Goal: Task Accomplishment & Management: Use online tool/utility

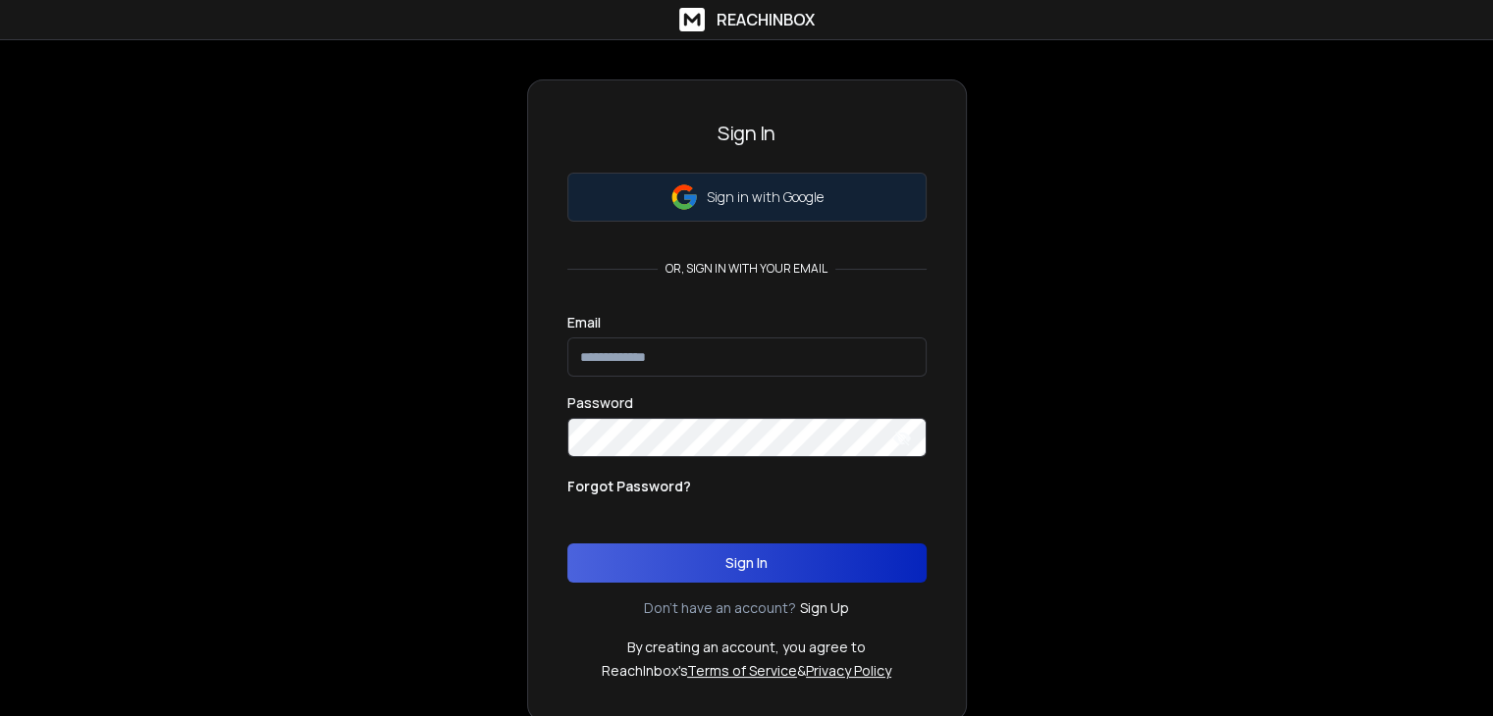
click at [824, 189] on button "Sign in with Google" at bounding box center [746, 197] width 359 height 49
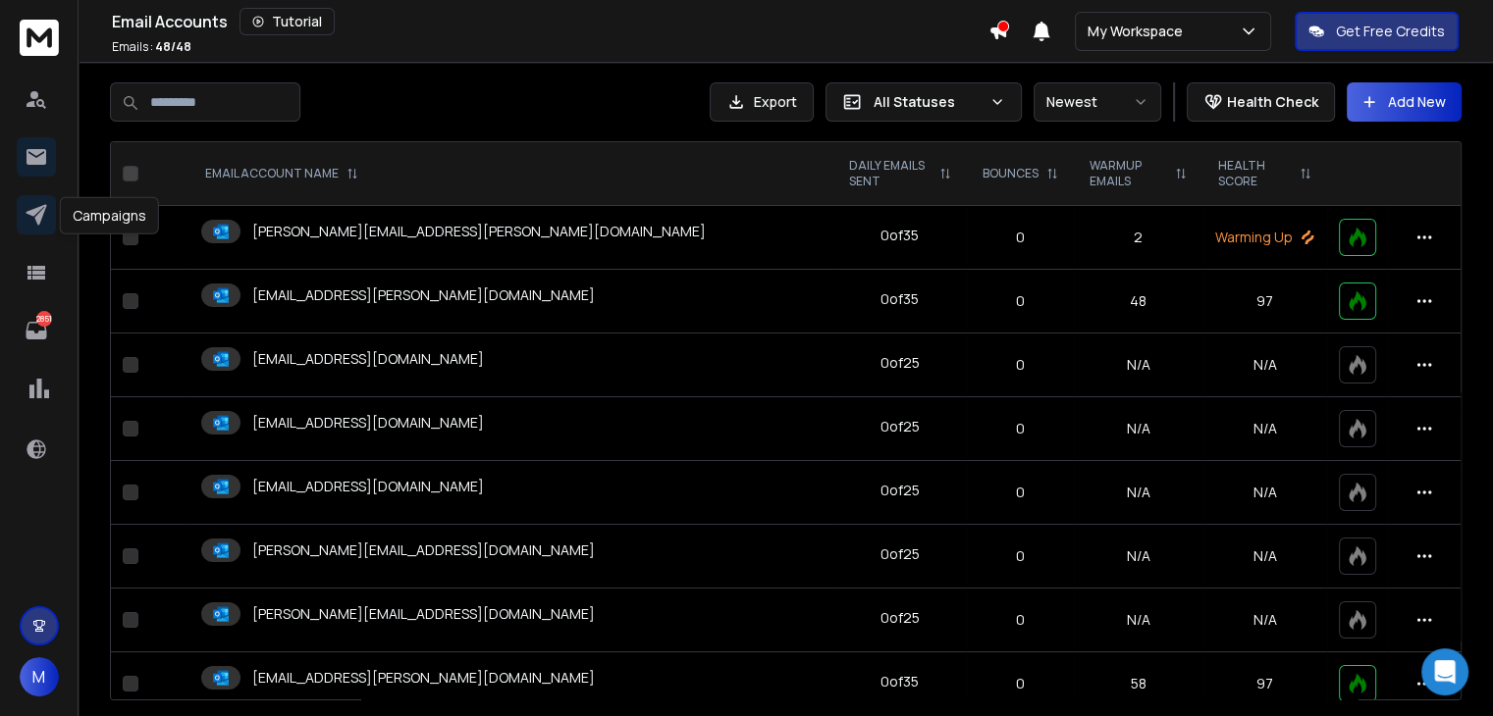
click at [35, 217] on icon at bounding box center [37, 215] width 24 height 24
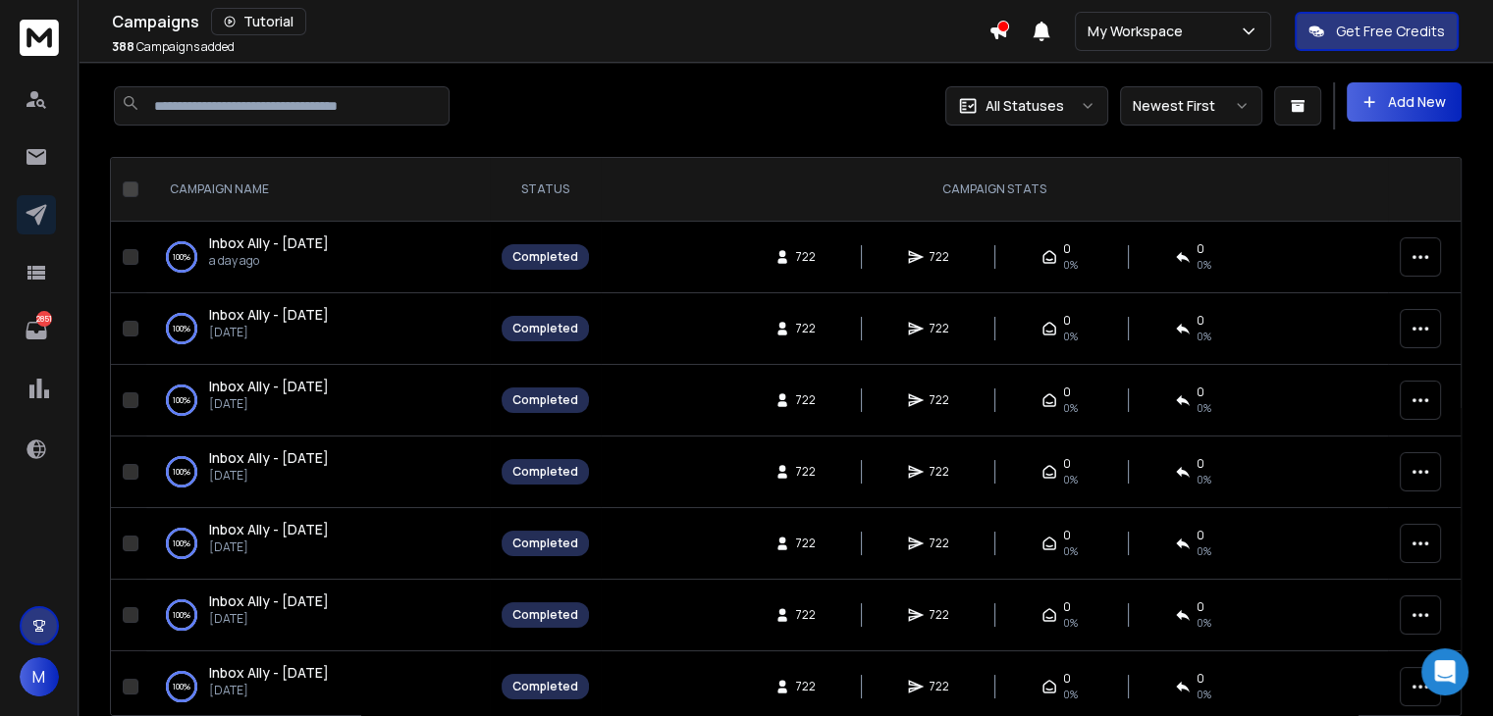
click at [1410, 256] on icon "button" at bounding box center [1420, 257] width 20 height 20
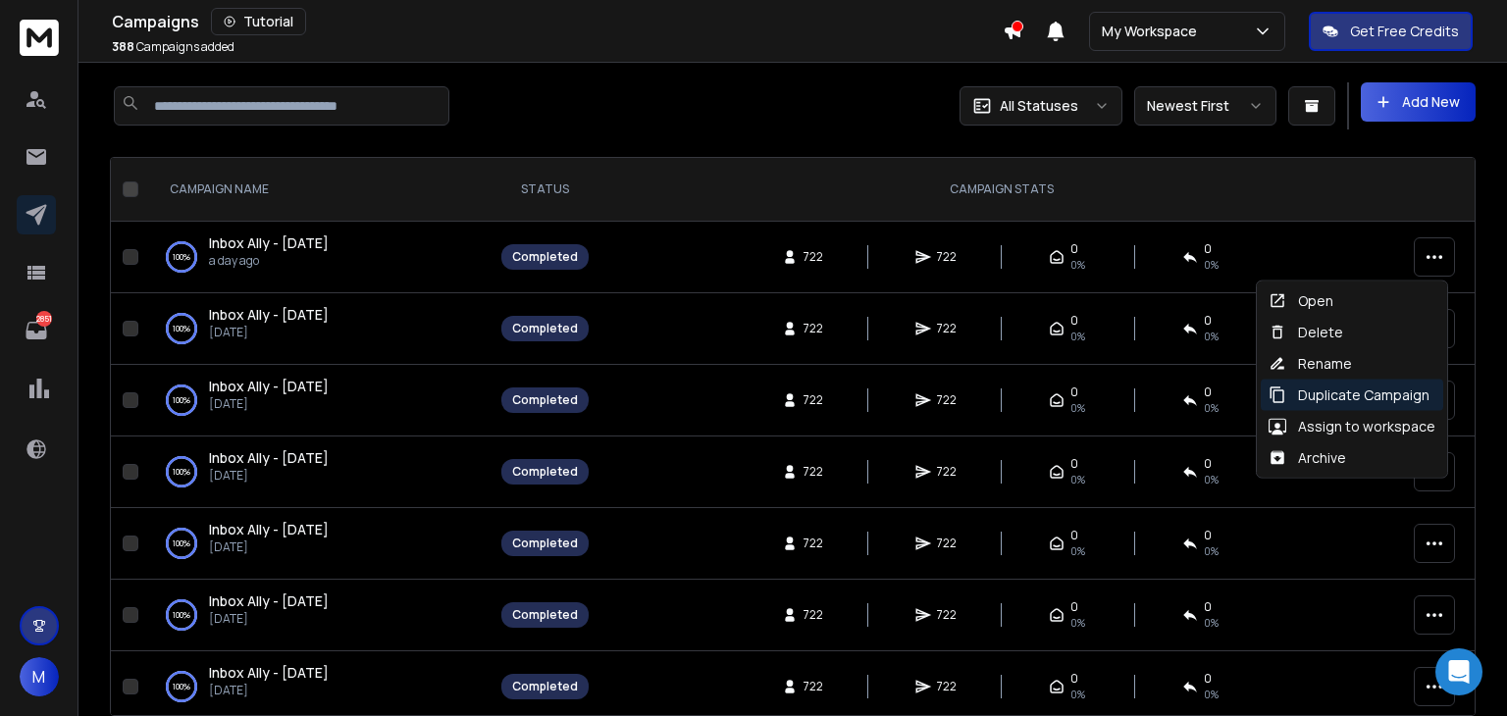
click at [1359, 386] on div "Duplicate Campaign" at bounding box center [1349, 396] width 161 height 20
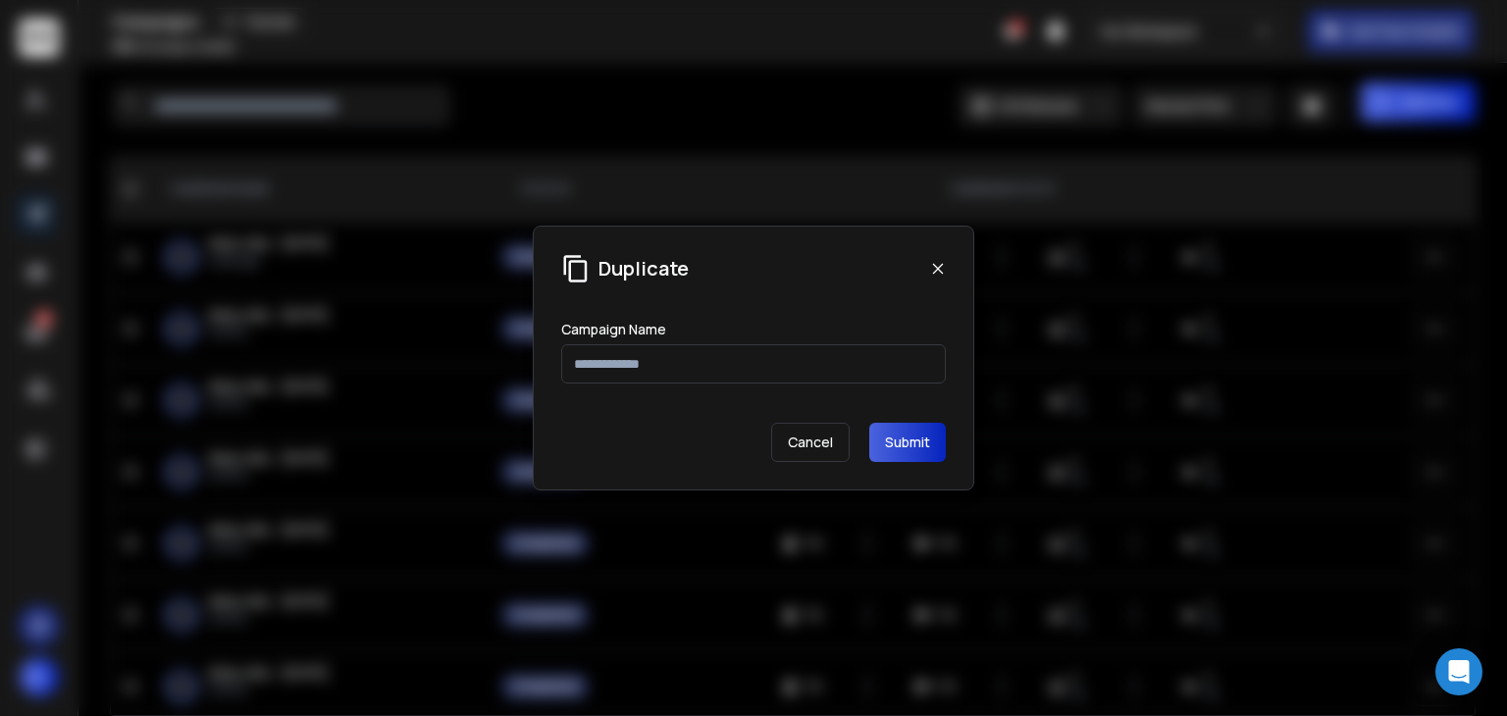
click at [879, 364] on input "text" at bounding box center [753, 363] width 385 height 39
drag, startPoint x: 644, startPoint y: 366, endPoint x: 818, endPoint y: 346, distance: 175.8
click at [818, 346] on input "**********" at bounding box center [753, 363] width 385 height 39
type input "**********"
click at [870, 423] on button "Submit" at bounding box center [908, 442] width 77 height 39
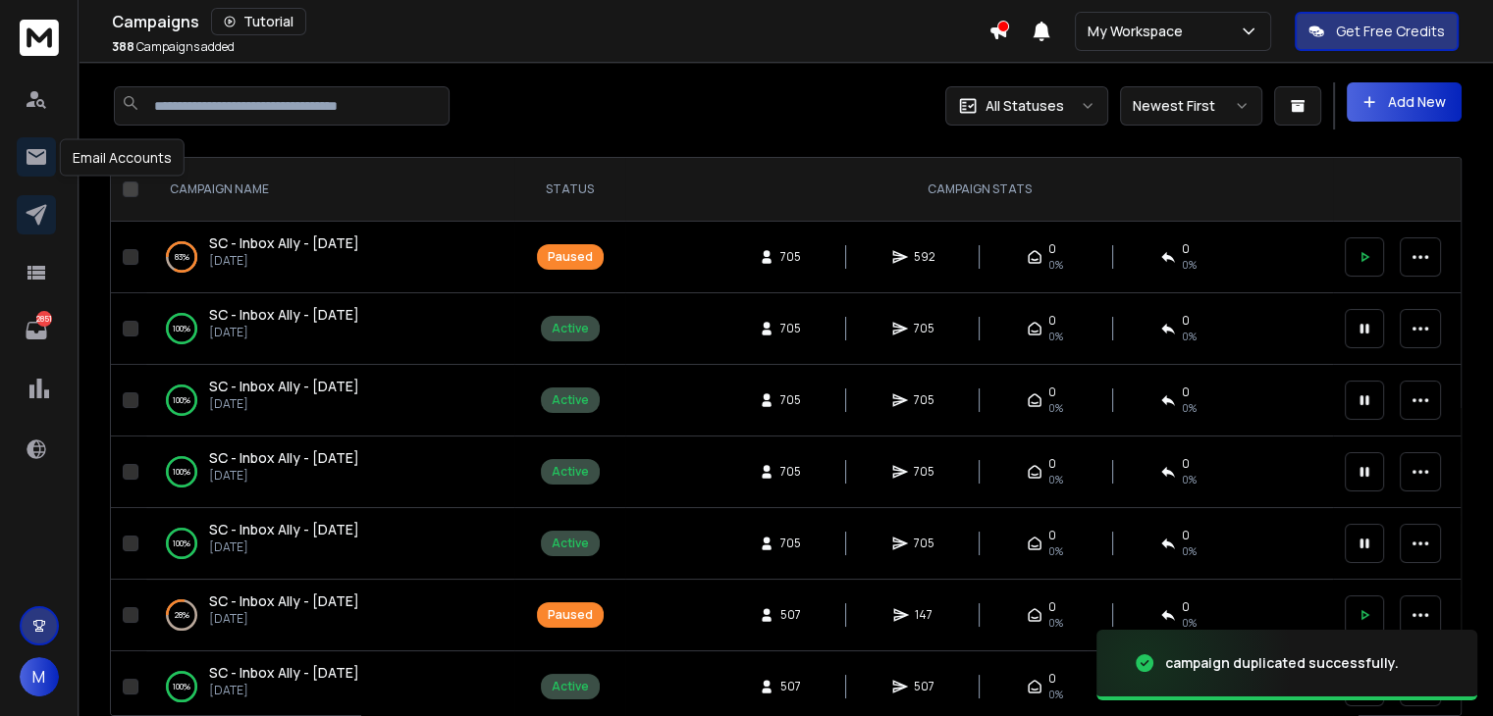
click at [42, 150] on icon at bounding box center [36, 157] width 20 height 16
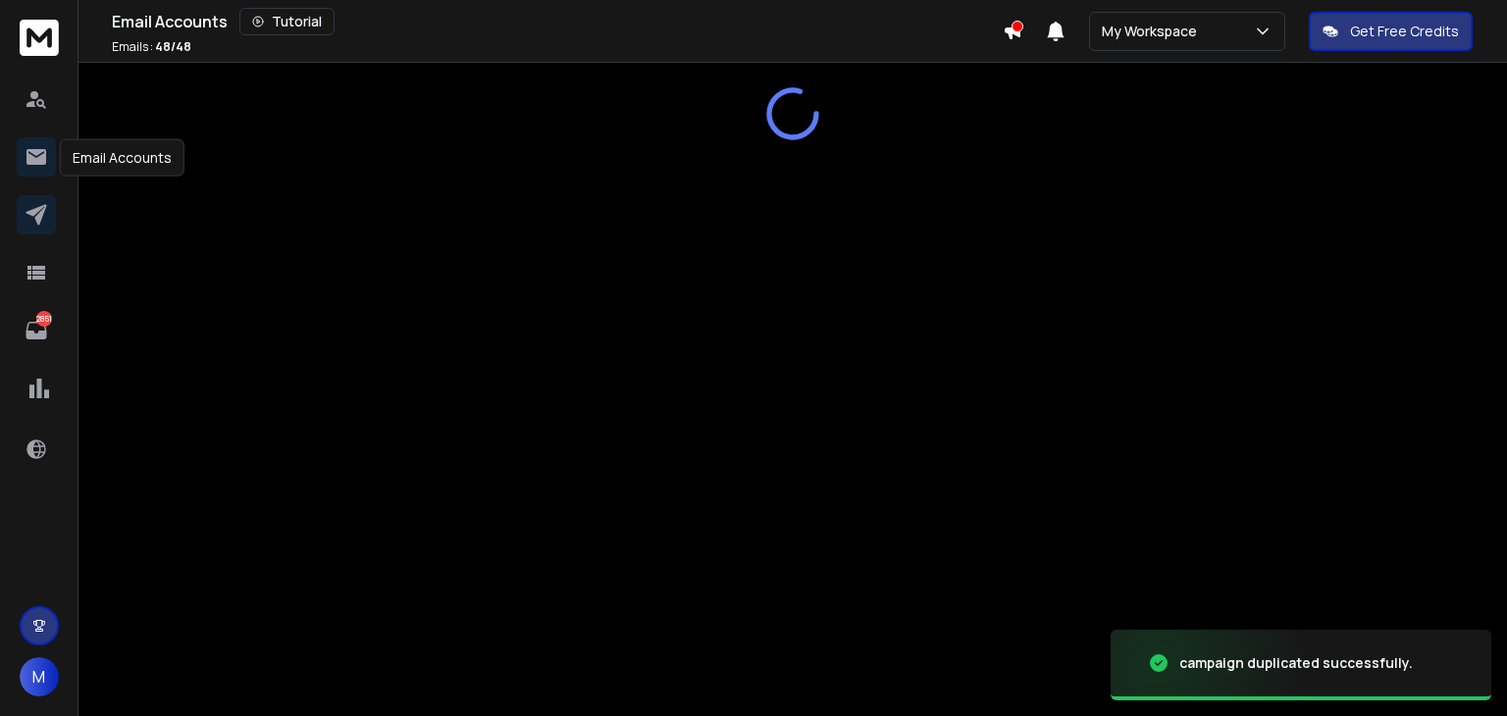
click at [33, 217] on icon at bounding box center [37, 215] width 24 height 24
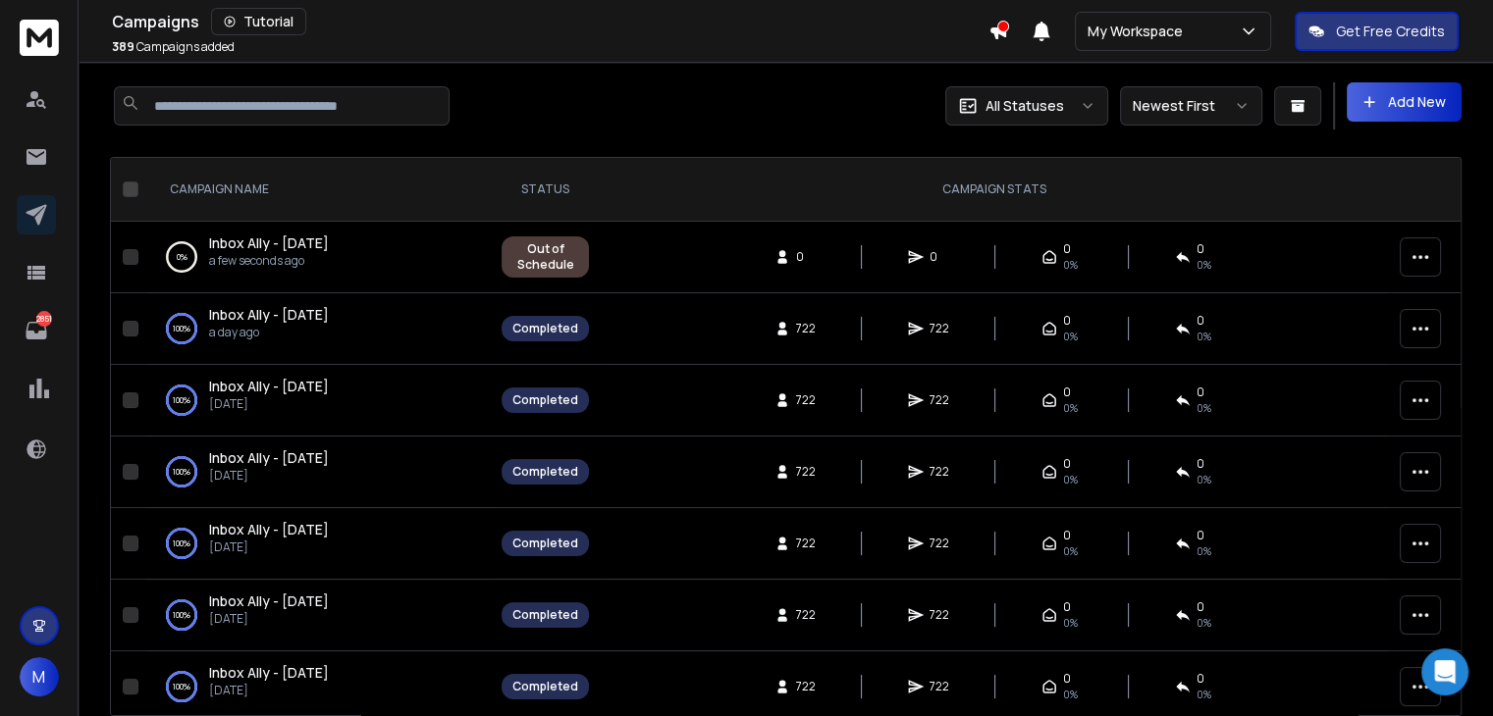
click at [329, 239] on span "Inbox Ally - [DATE]" at bounding box center [269, 243] width 120 height 19
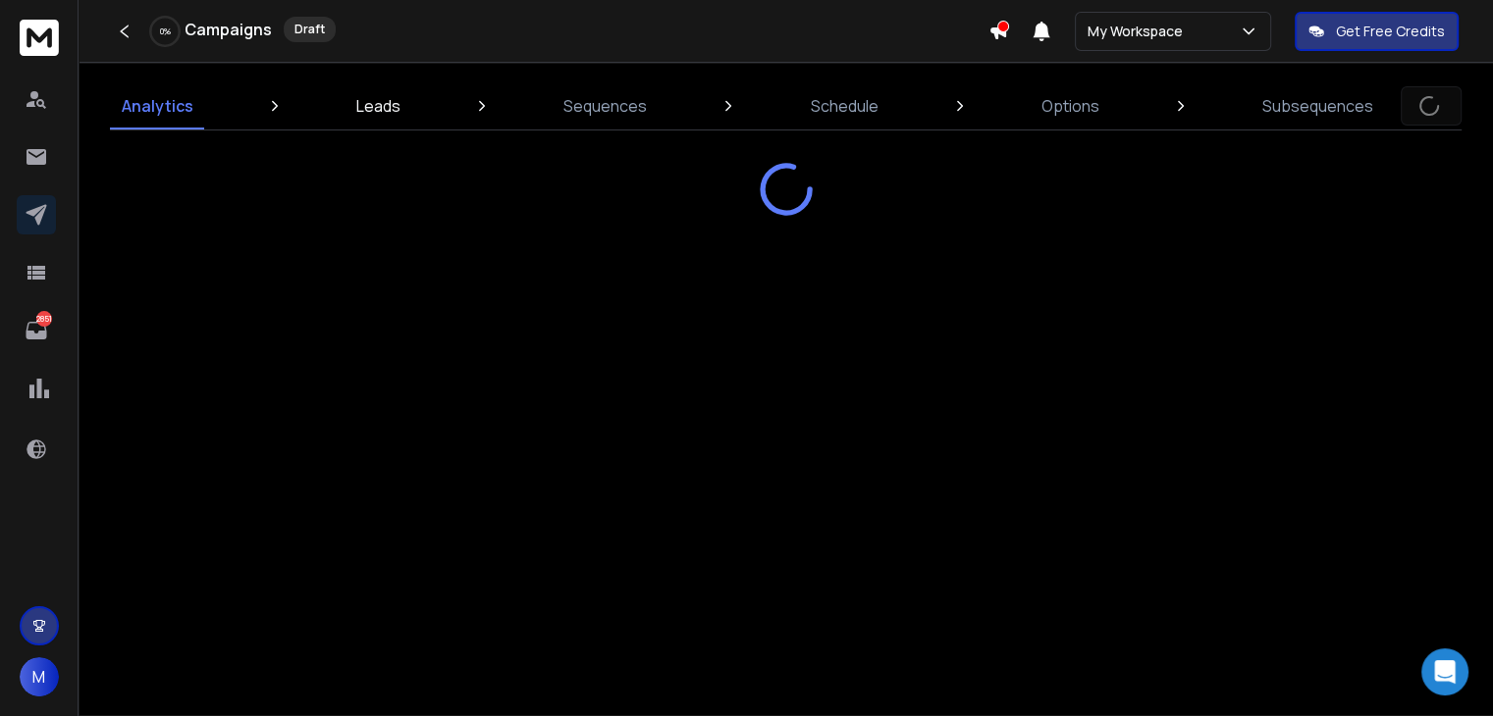
click at [363, 101] on p "Leads" at bounding box center [378, 106] width 44 height 24
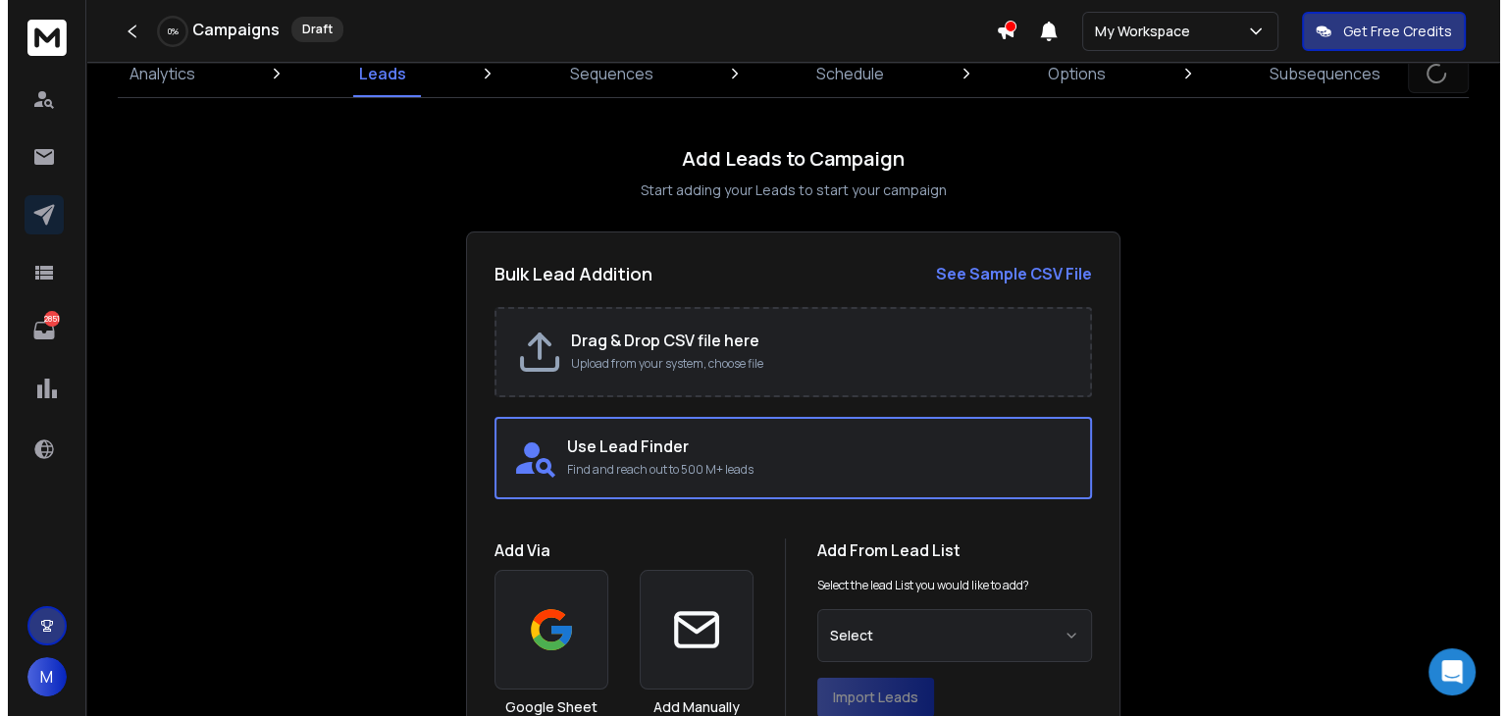
scroll to position [90, 0]
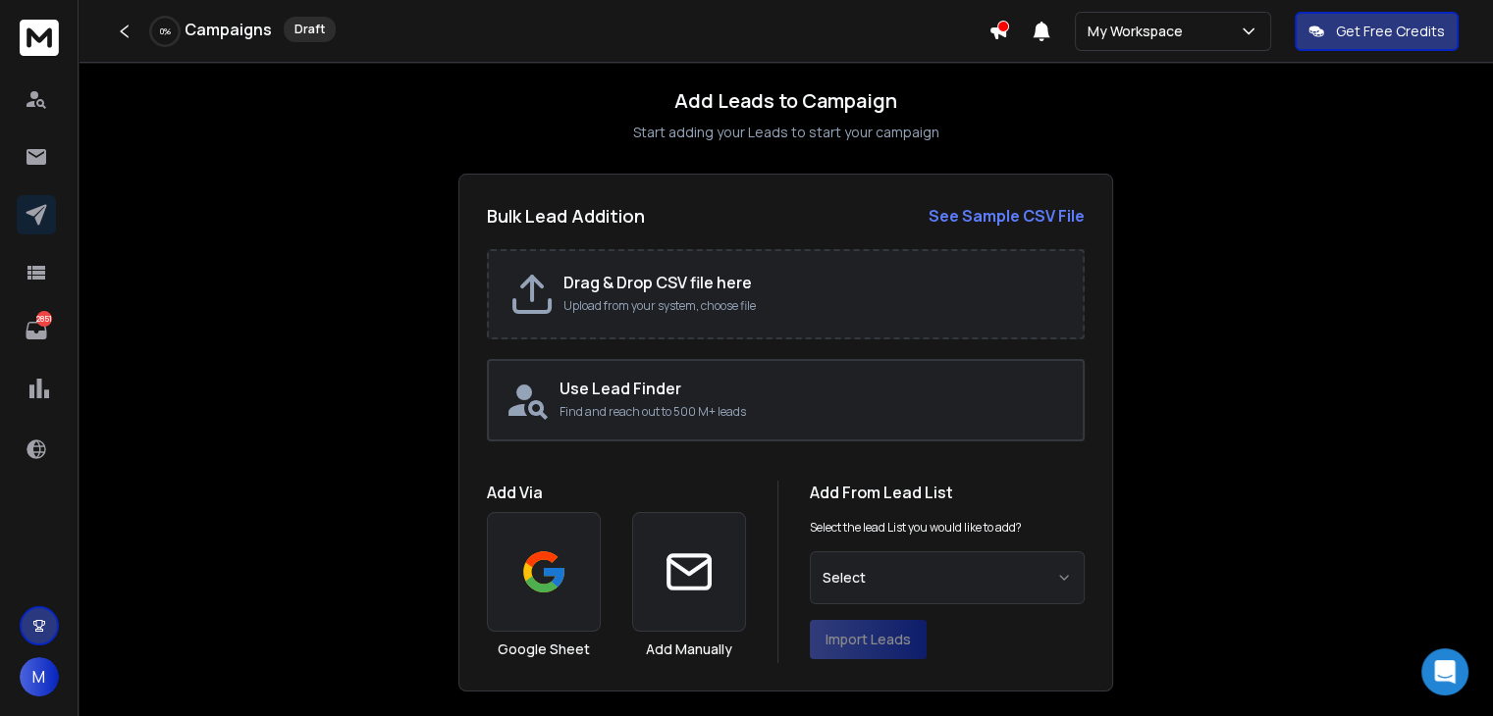
click at [907, 558] on button "Select" at bounding box center [947, 578] width 275 height 53
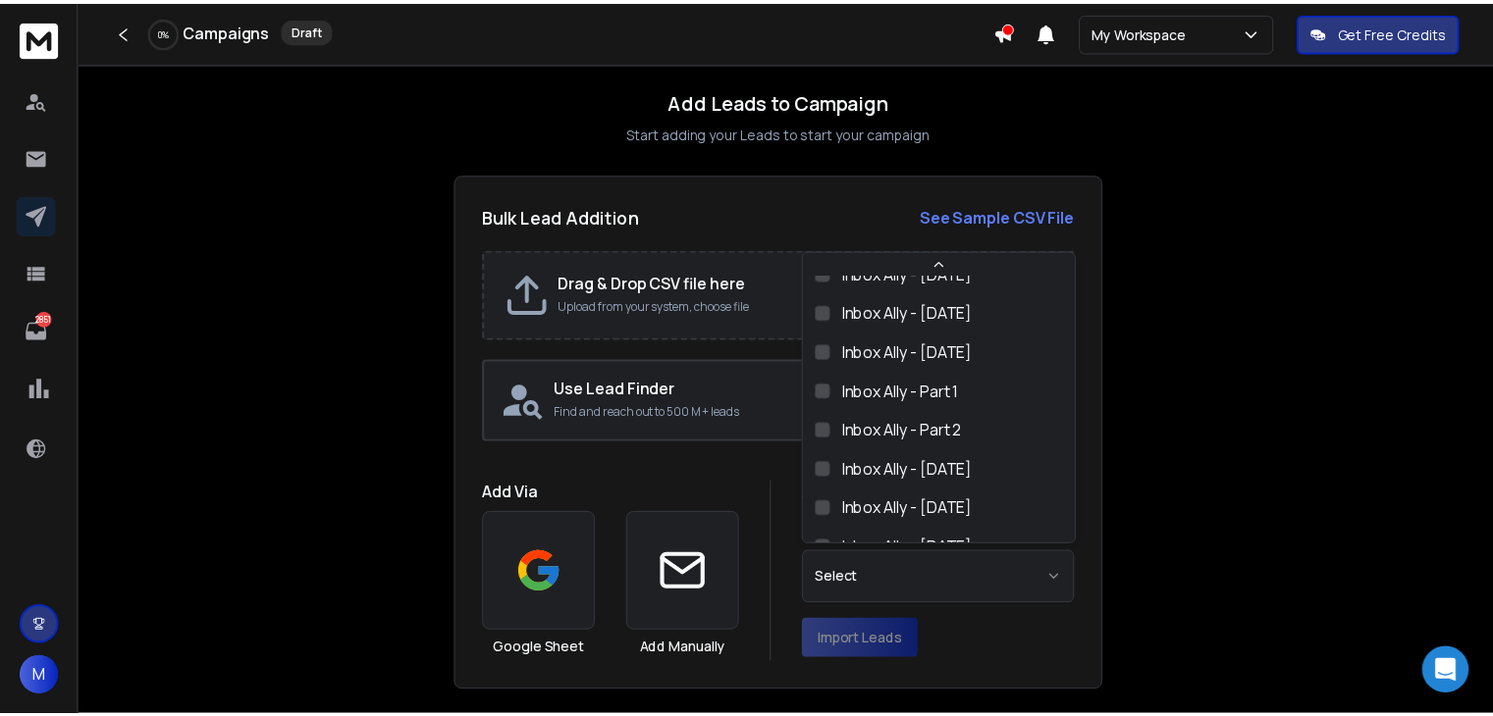
scroll to position [760, 0]
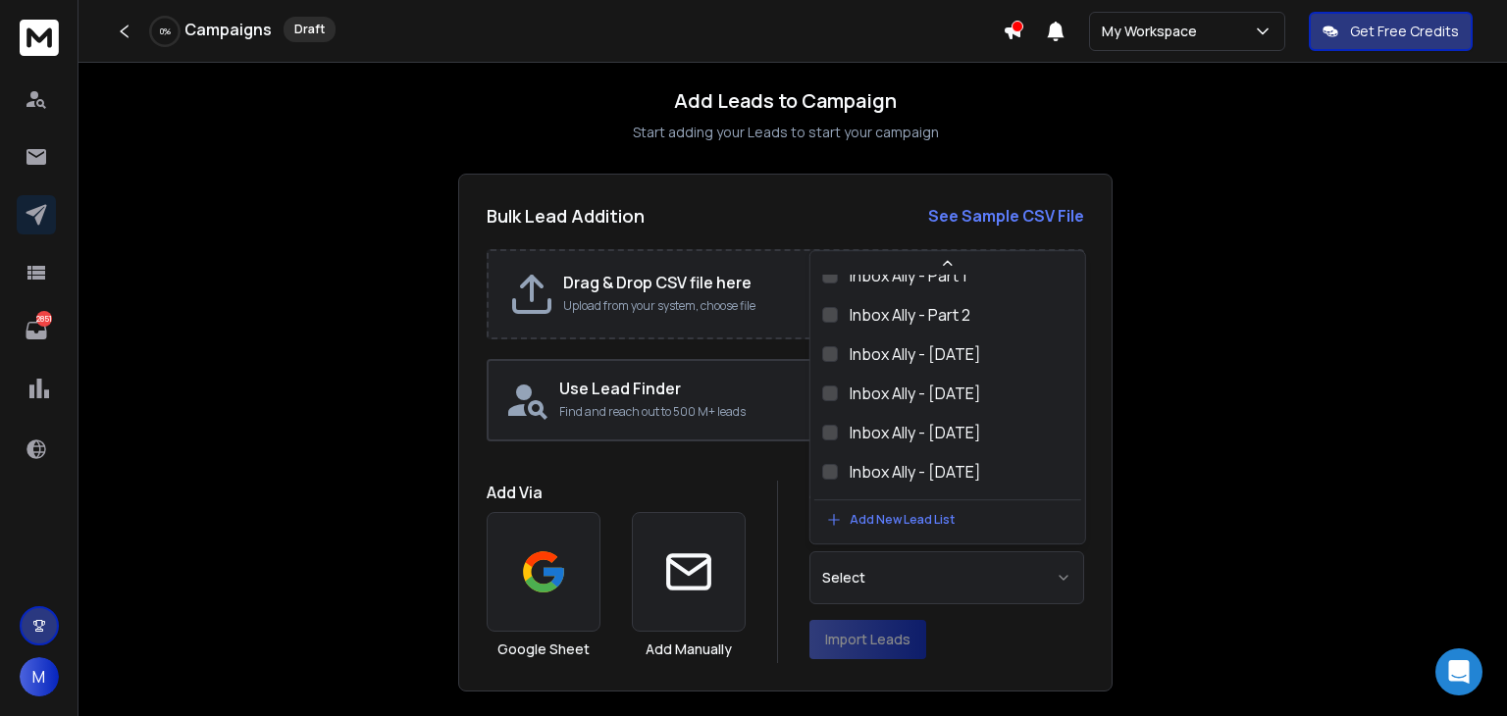
click at [932, 466] on div "Inbox Ally - [DATE]" at bounding box center [916, 472] width 132 height 24
click at [900, 633] on button "Import Leads" at bounding box center [868, 639] width 117 height 39
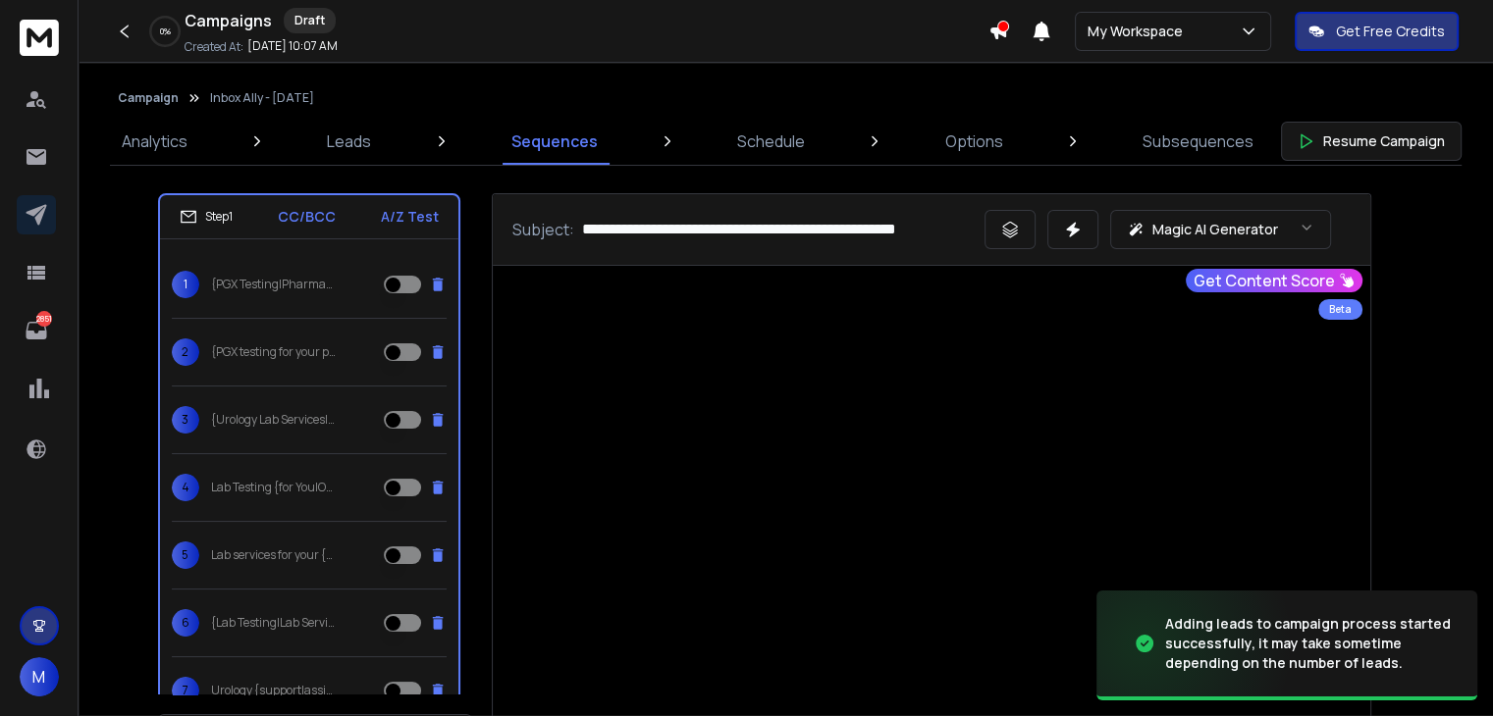
click at [837, 111] on div "Campaign Inbox Ally - October 10" at bounding box center [785, 97] width 1351 height 31
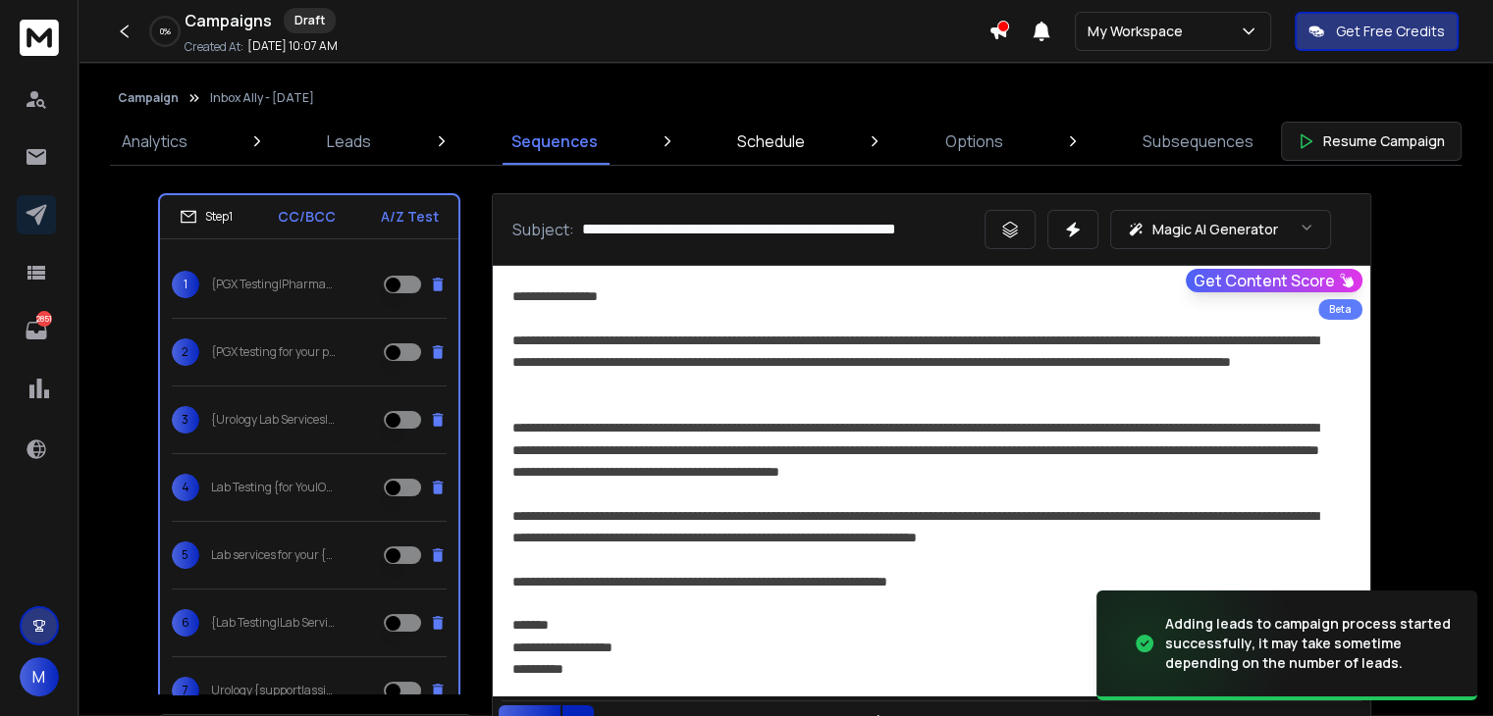
click at [786, 144] on p "Schedule" at bounding box center [771, 142] width 68 height 24
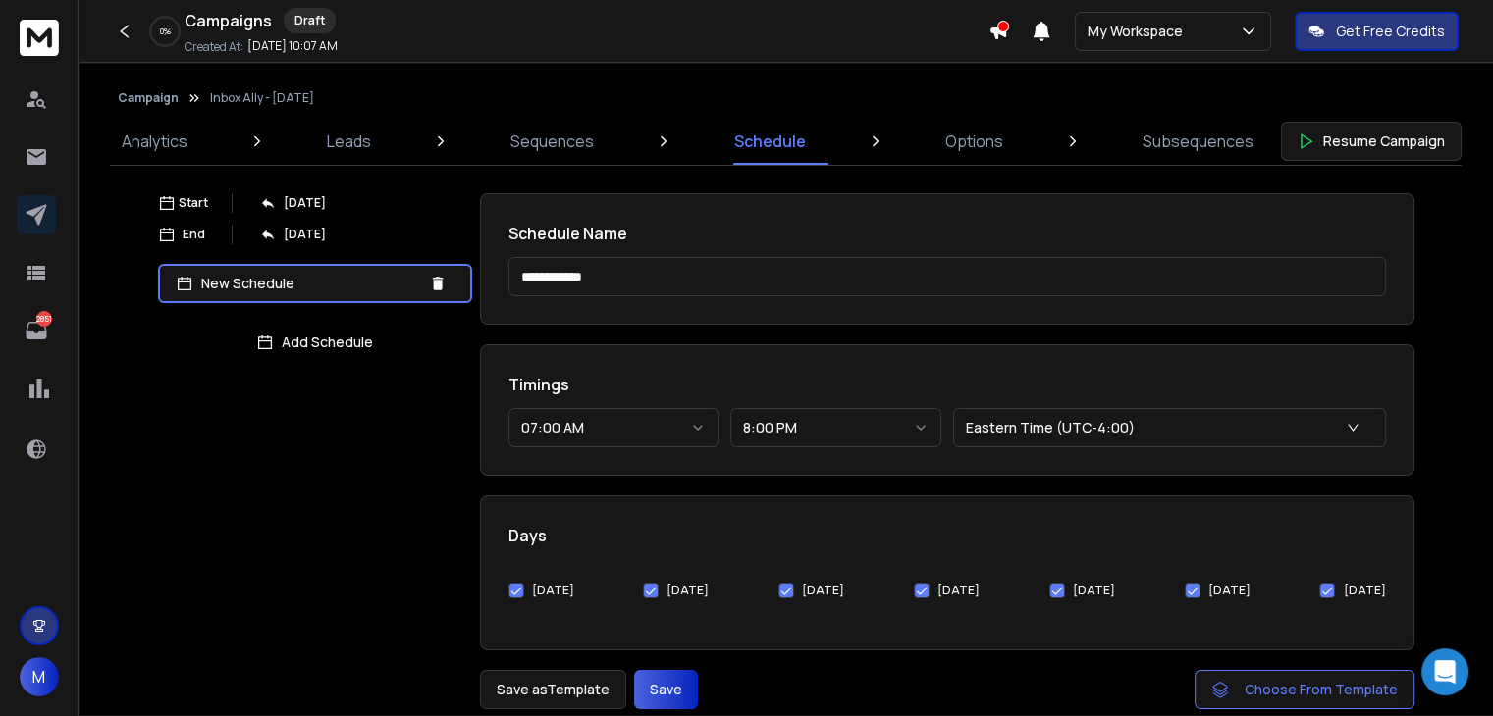
click at [326, 236] on p "Thu Oct 09 2025" at bounding box center [305, 235] width 42 height 16
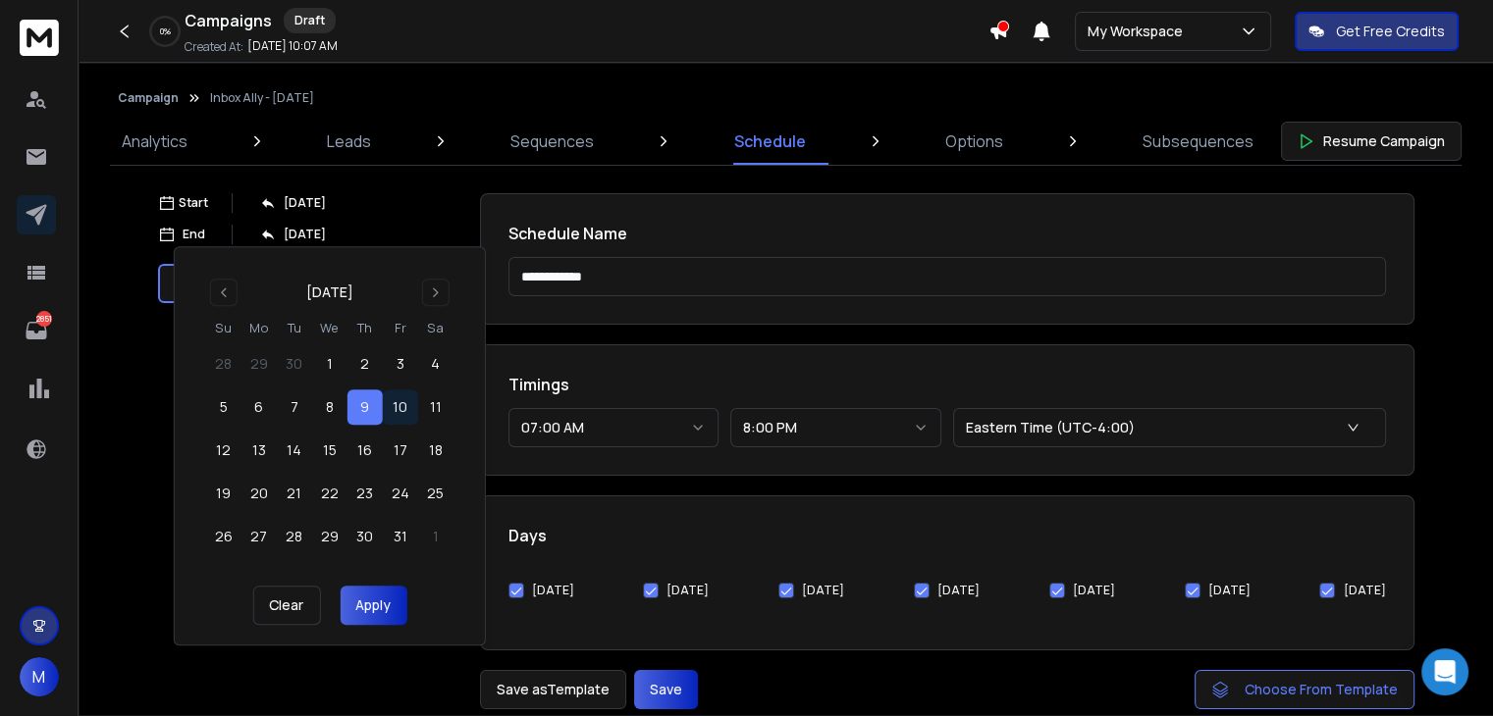
click at [400, 401] on button "10" at bounding box center [400, 407] width 35 height 35
click at [380, 603] on button "Apply" at bounding box center [373, 605] width 67 height 39
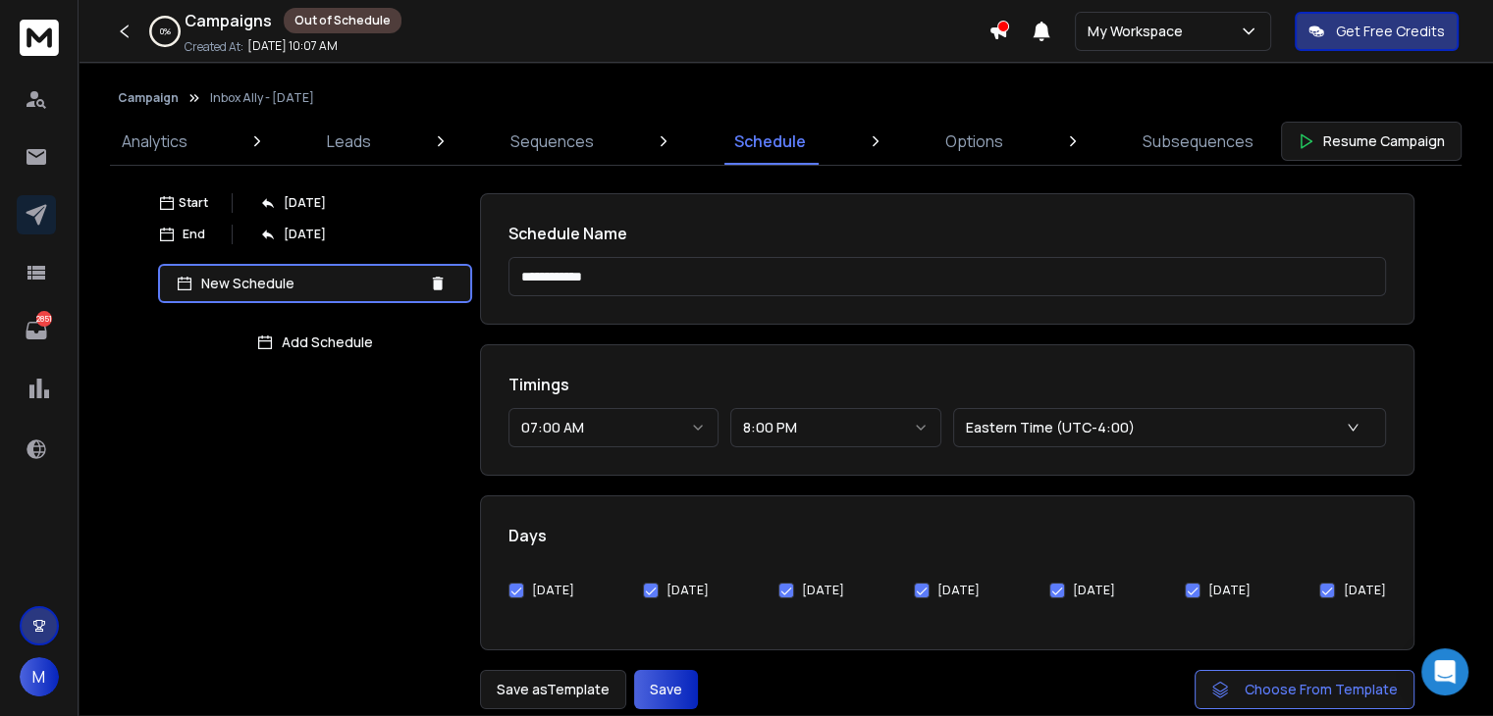
click at [326, 197] on p "Thu Oct 09 2025" at bounding box center [305, 203] width 42 height 16
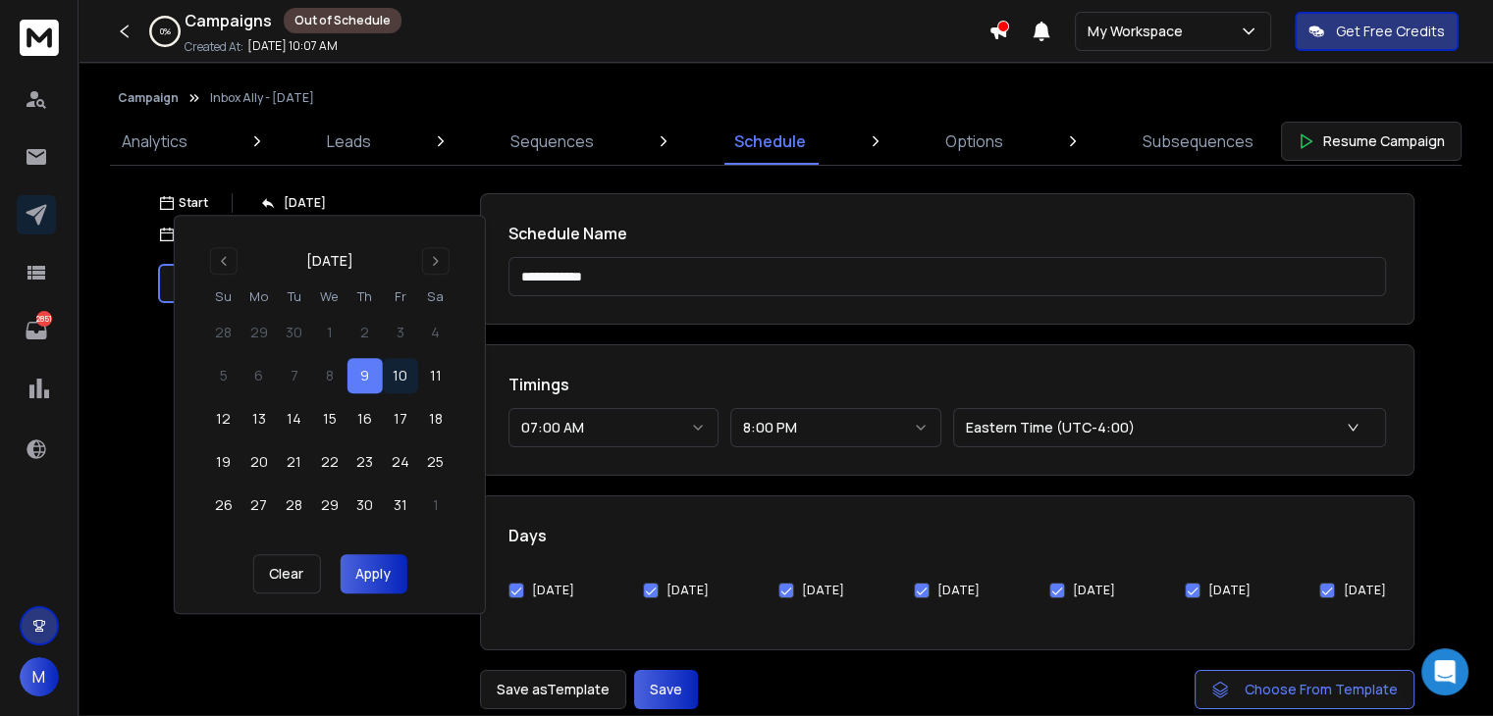
click at [402, 383] on button "10" at bounding box center [400, 375] width 35 height 35
click at [388, 569] on button "Apply" at bounding box center [373, 573] width 67 height 39
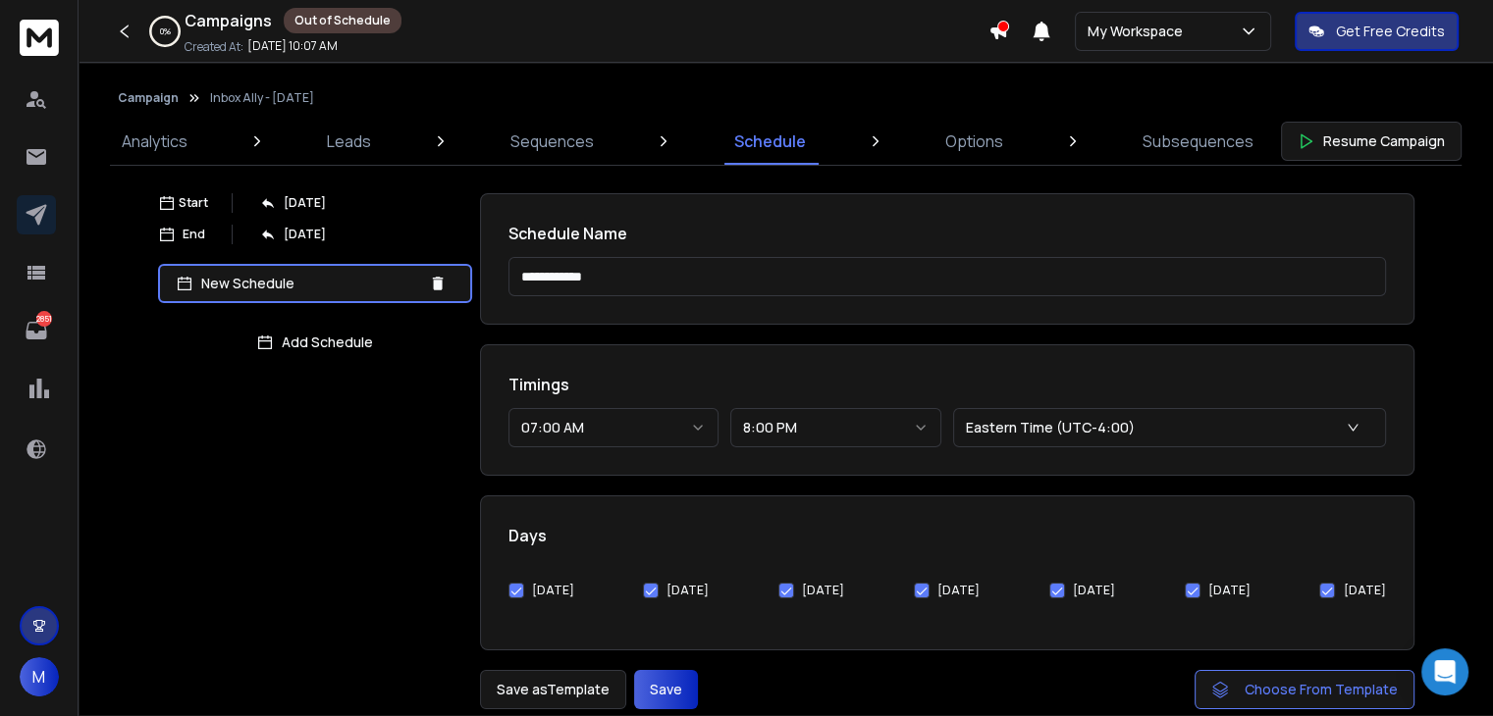
click at [667, 692] on button "Save" at bounding box center [666, 689] width 64 height 39
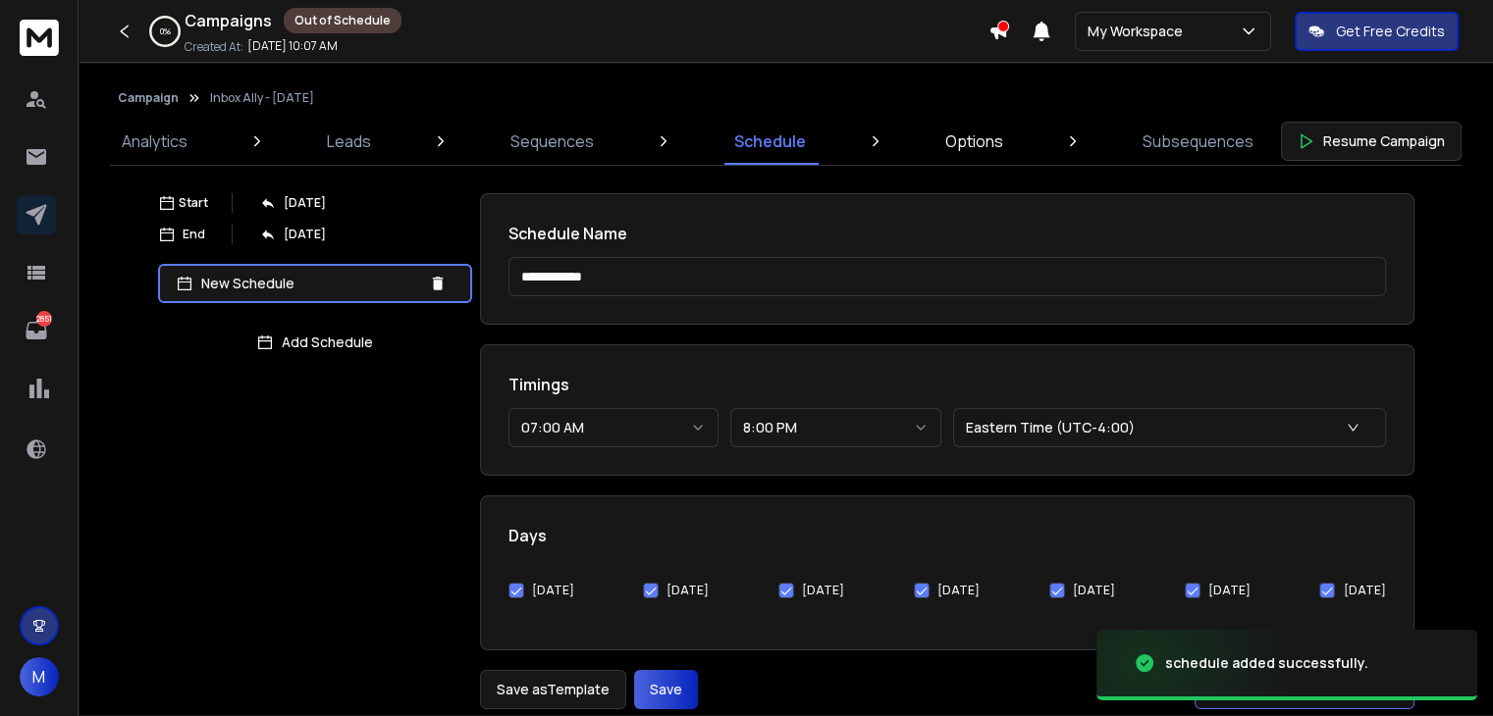
click at [992, 142] on p "Options" at bounding box center [974, 142] width 58 height 24
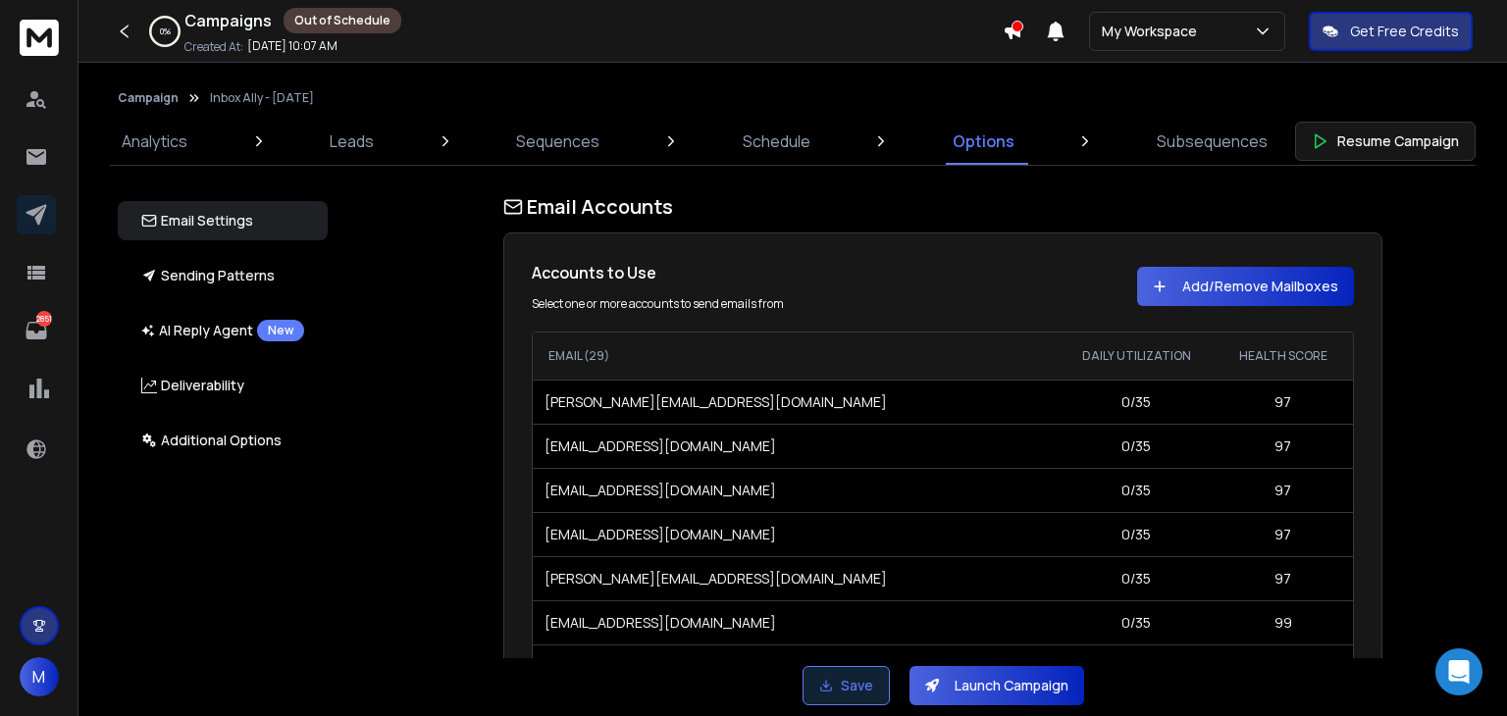
click at [850, 681] on button "Save" at bounding box center [846, 685] width 87 height 39
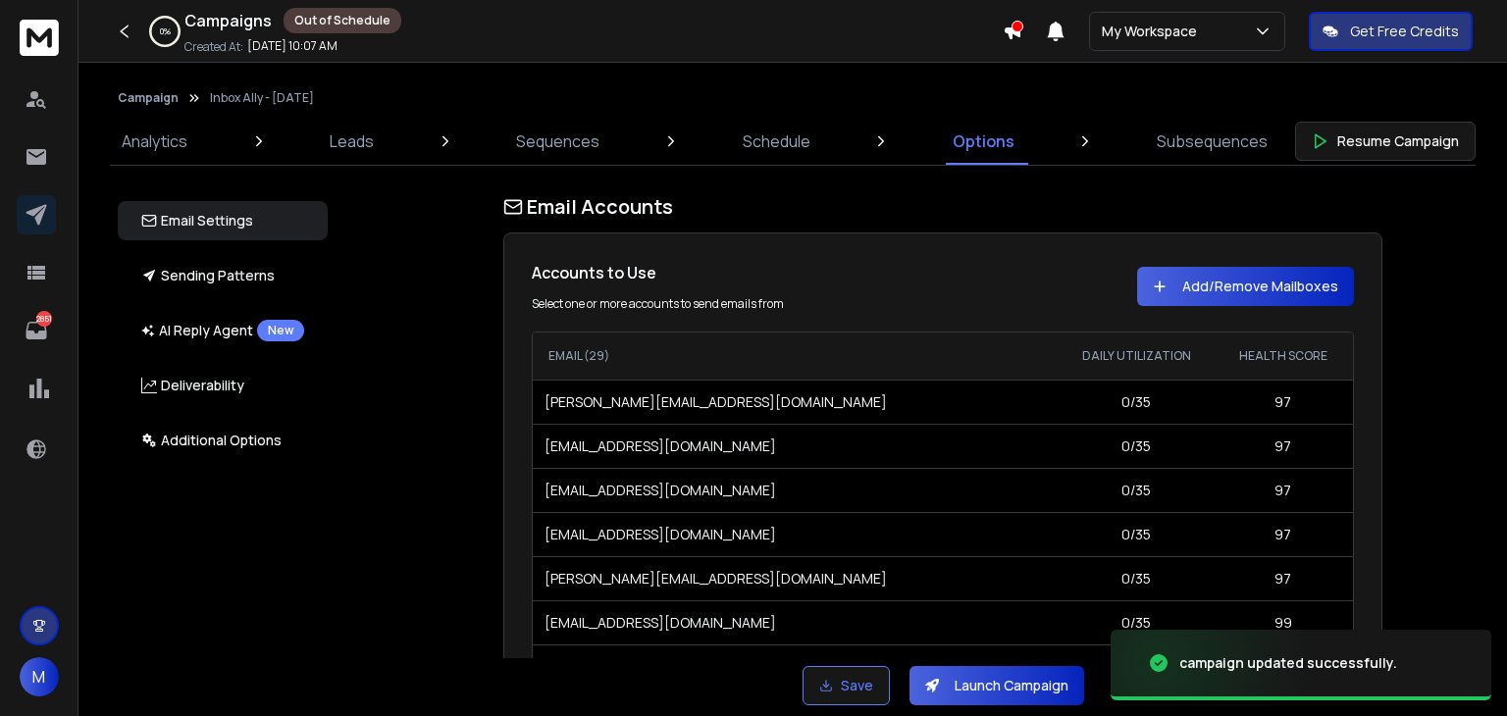
click at [985, 685] on button "Launch Campaign" at bounding box center [997, 685] width 175 height 39
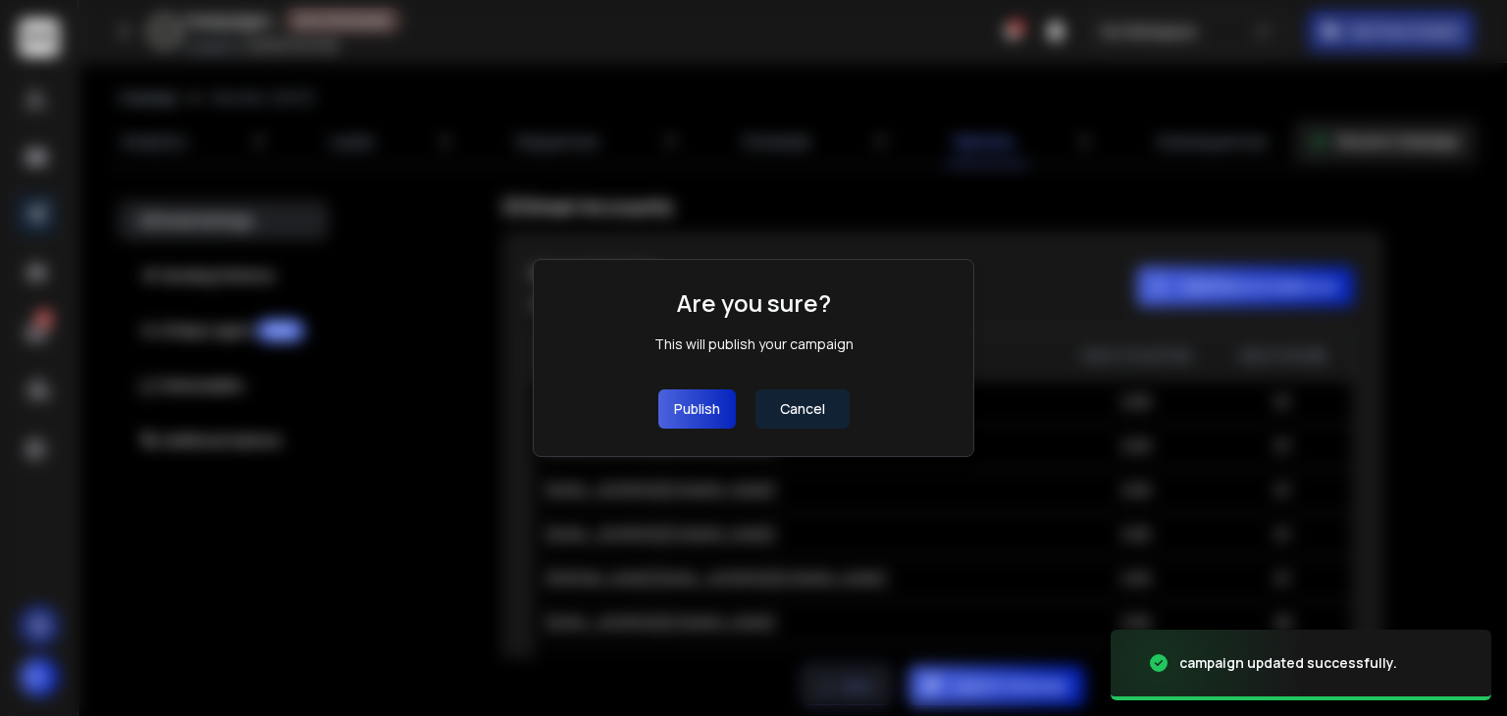
click at [699, 403] on button "Publish" at bounding box center [698, 409] width 78 height 39
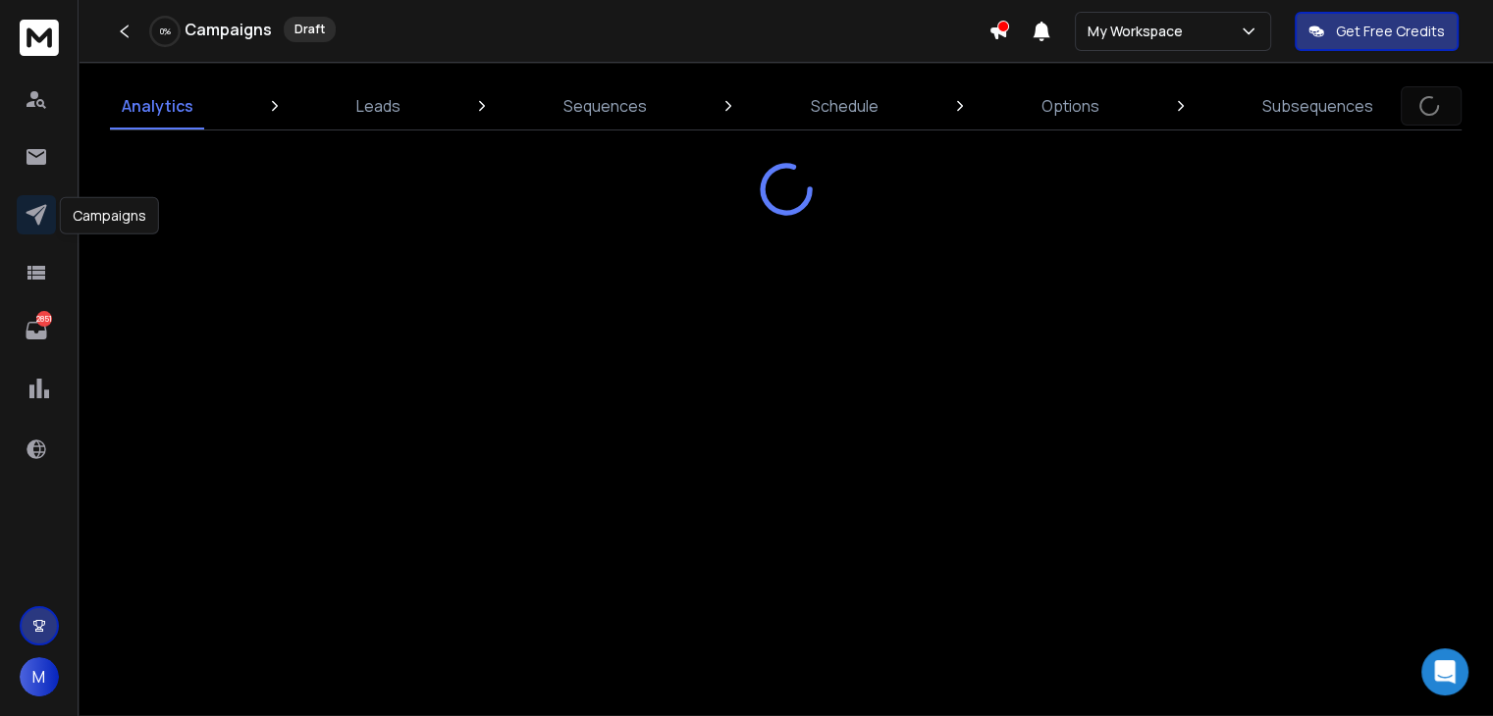
click at [38, 215] on icon at bounding box center [36, 215] width 21 height 21
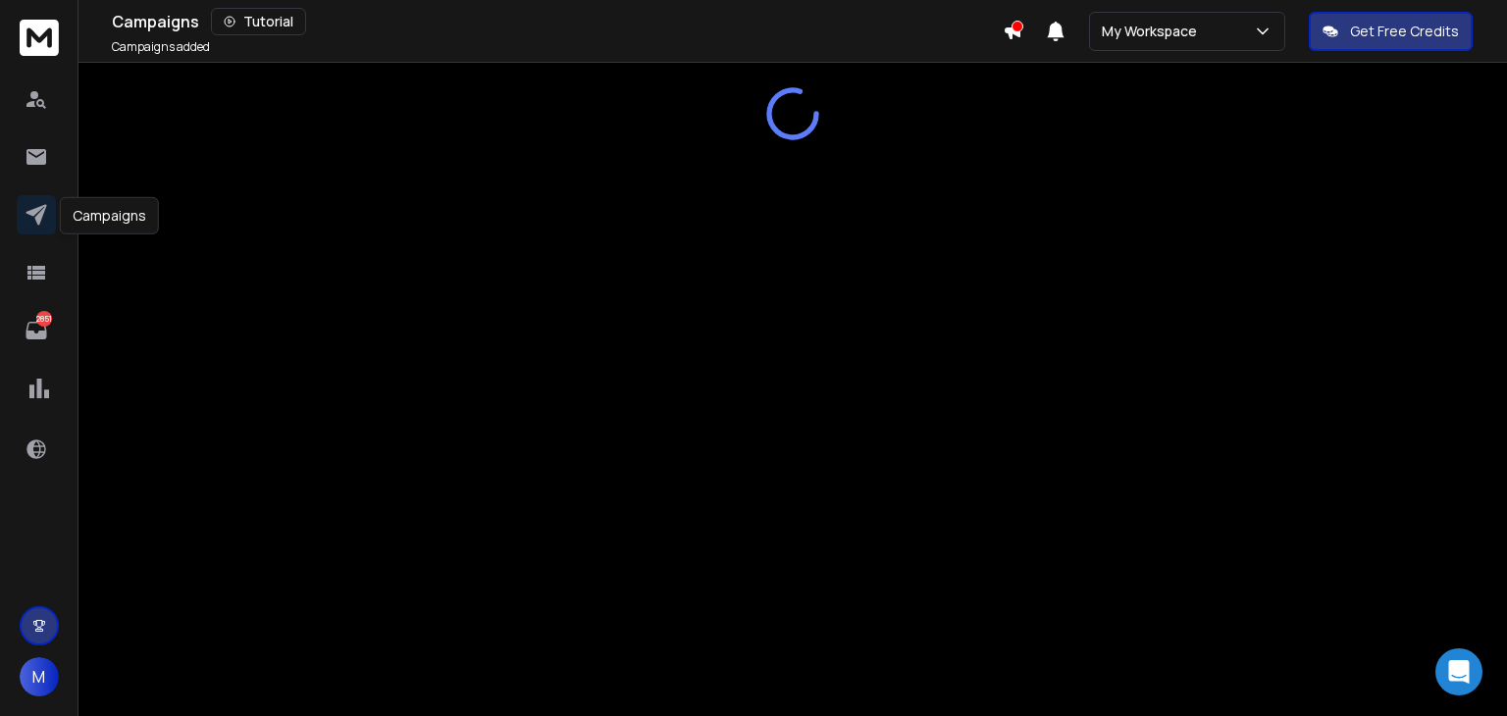
click at [446, 39] on div "Campaigns added" at bounding box center [557, 47] width 891 height 16
